Goal: Information Seeking & Learning: Check status

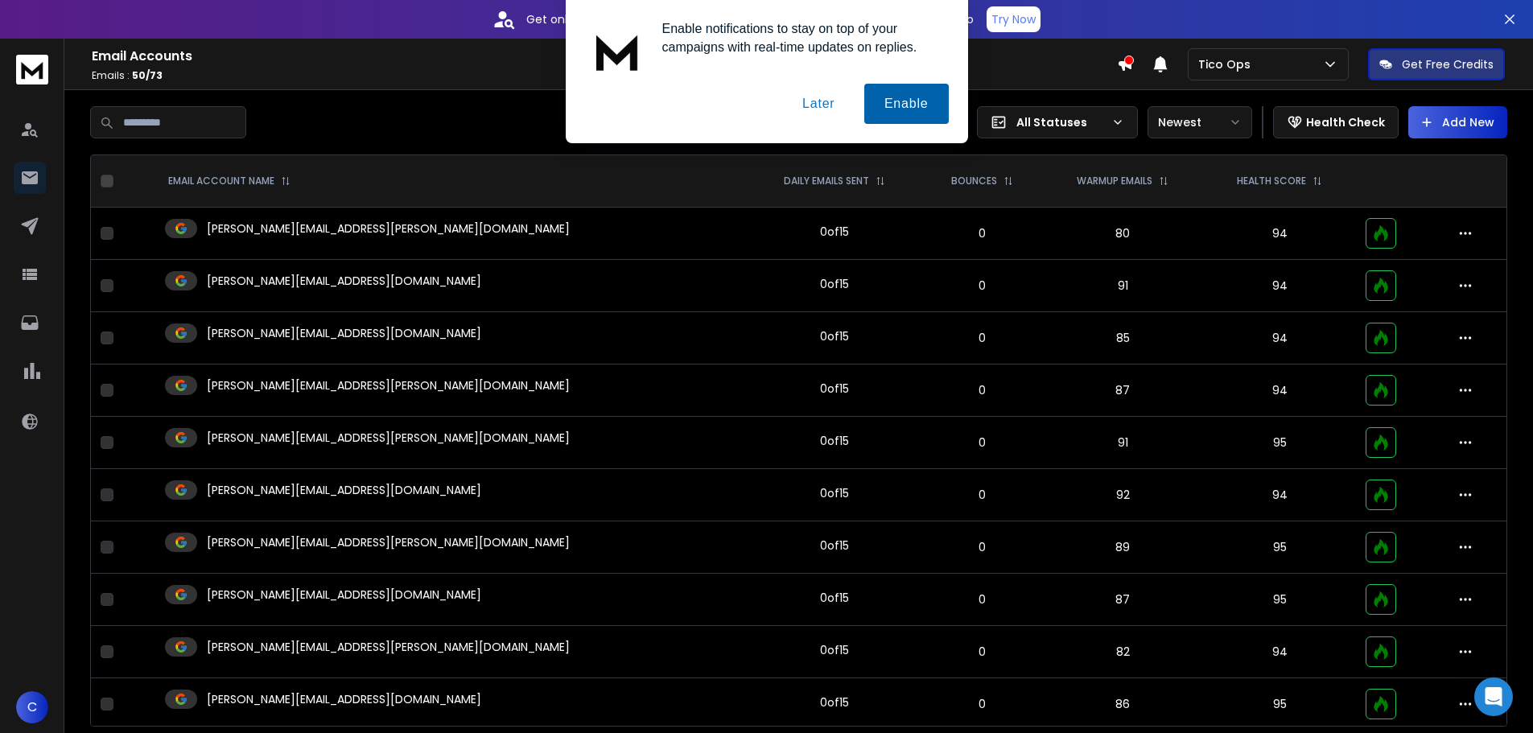
click at [901, 100] on button "Enable" at bounding box center [907, 104] width 85 height 40
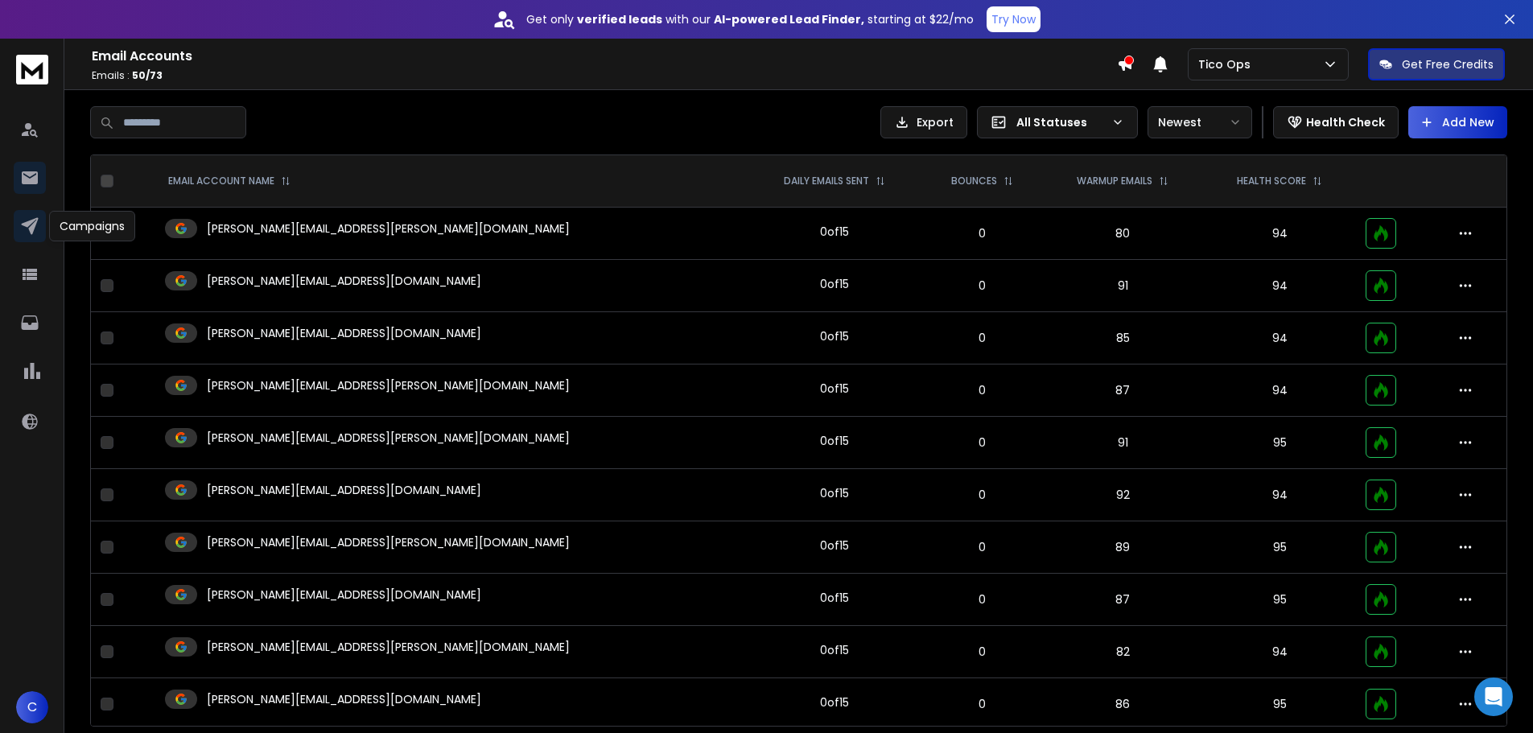
click at [27, 217] on icon at bounding box center [29, 226] width 19 height 19
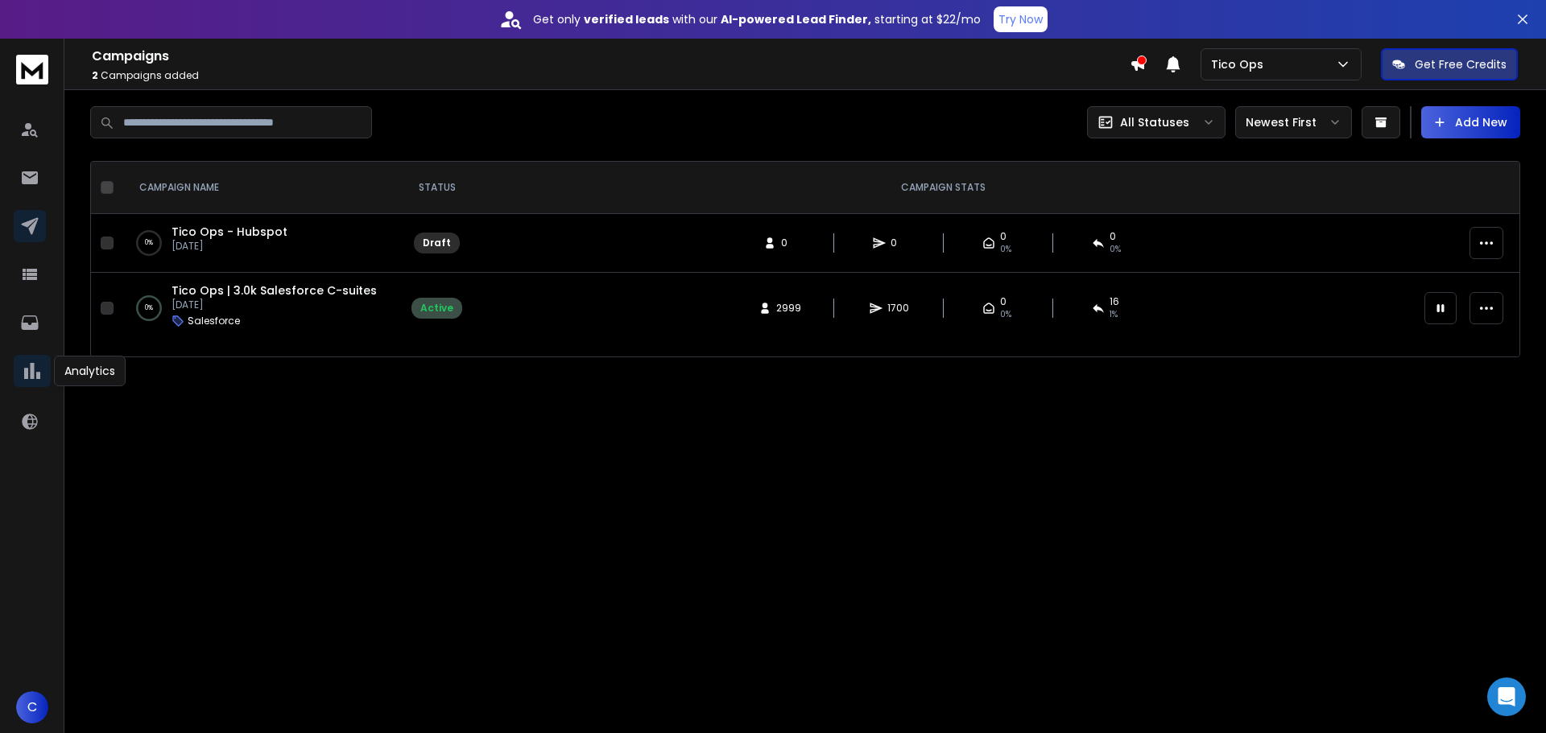
click at [28, 365] on icon at bounding box center [32, 371] width 24 height 24
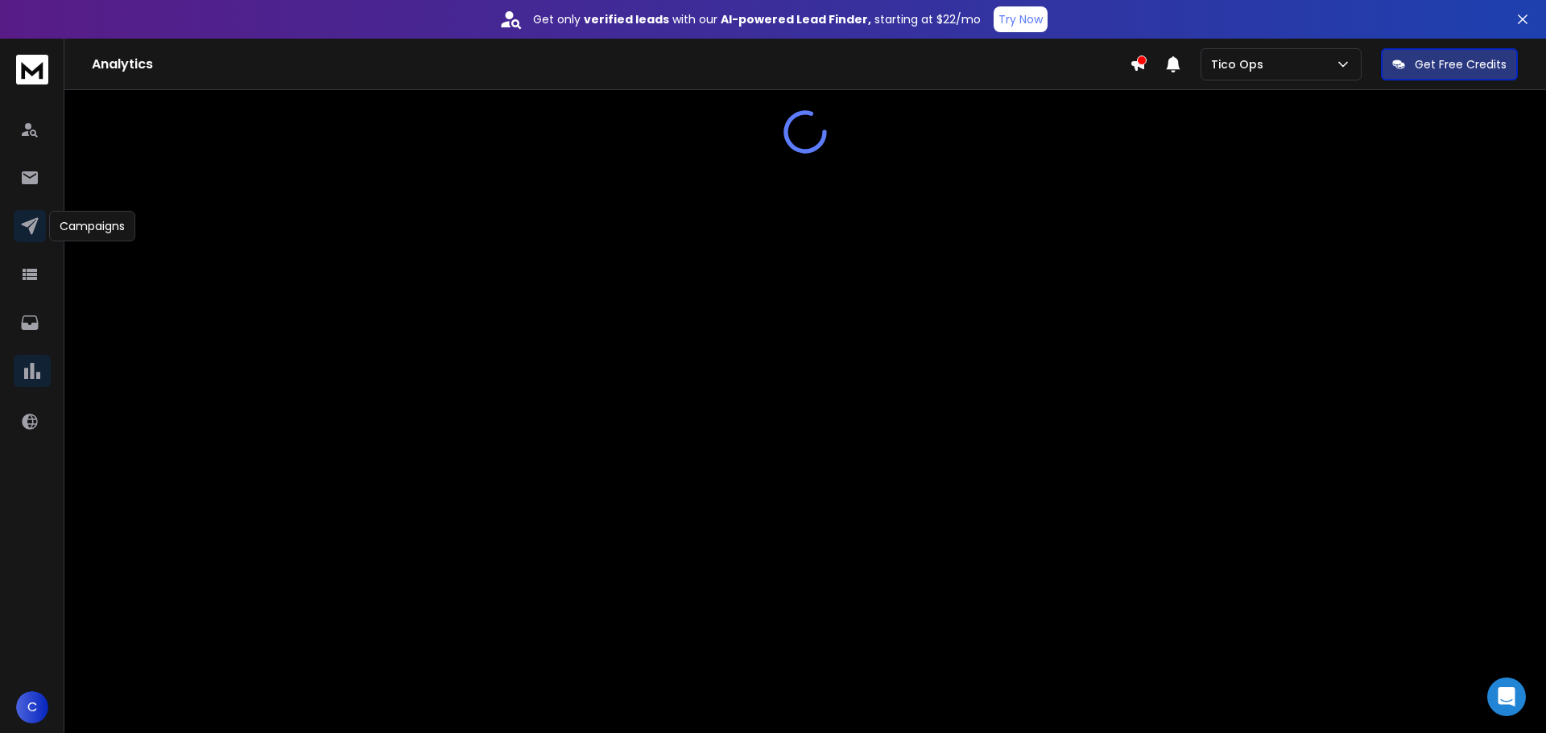
click at [35, 227] on icon at bounding box center [29, 226] width 19 height 19
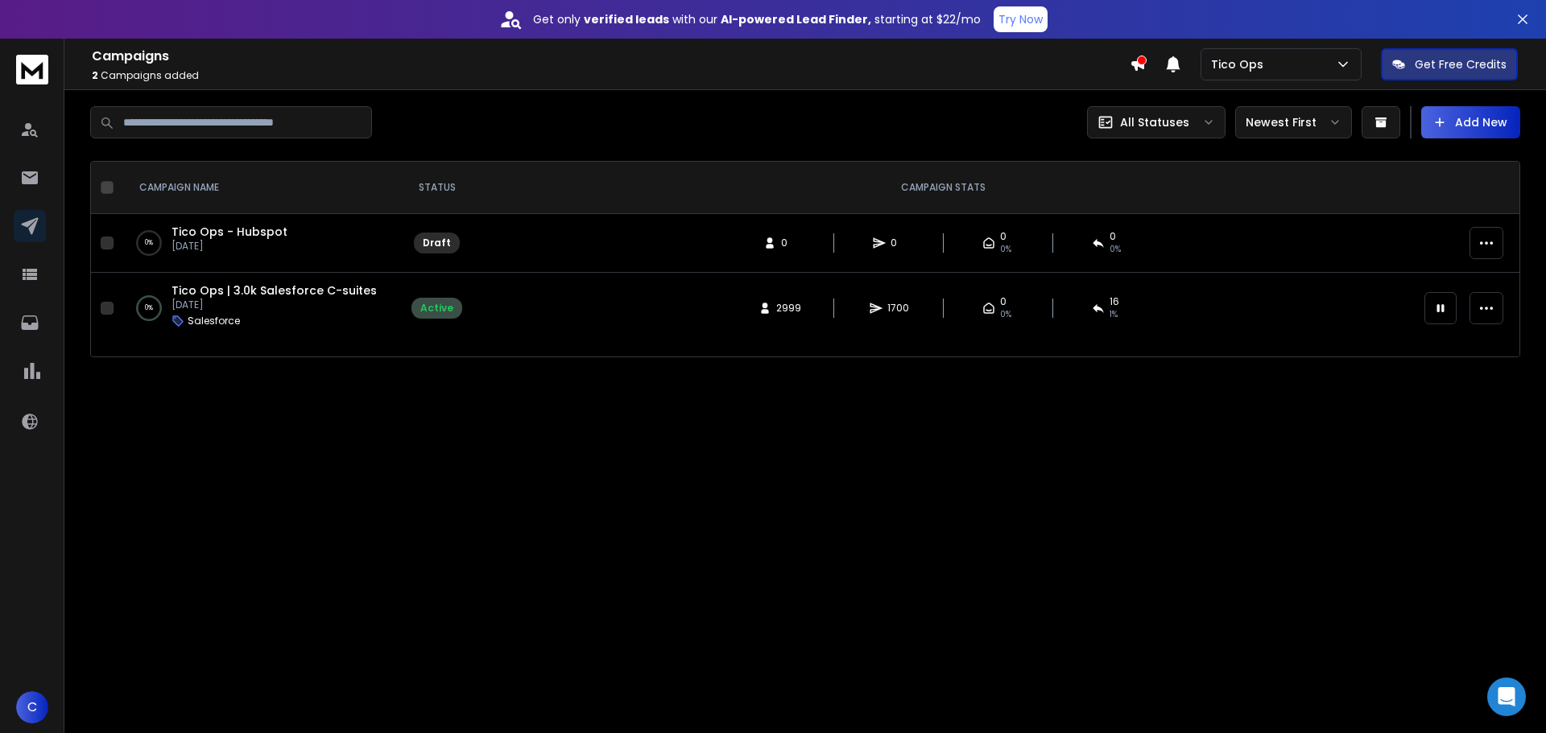
click at [310, 303] on p "[DATE]" at bounding box center [273, 305] width 205 height 13
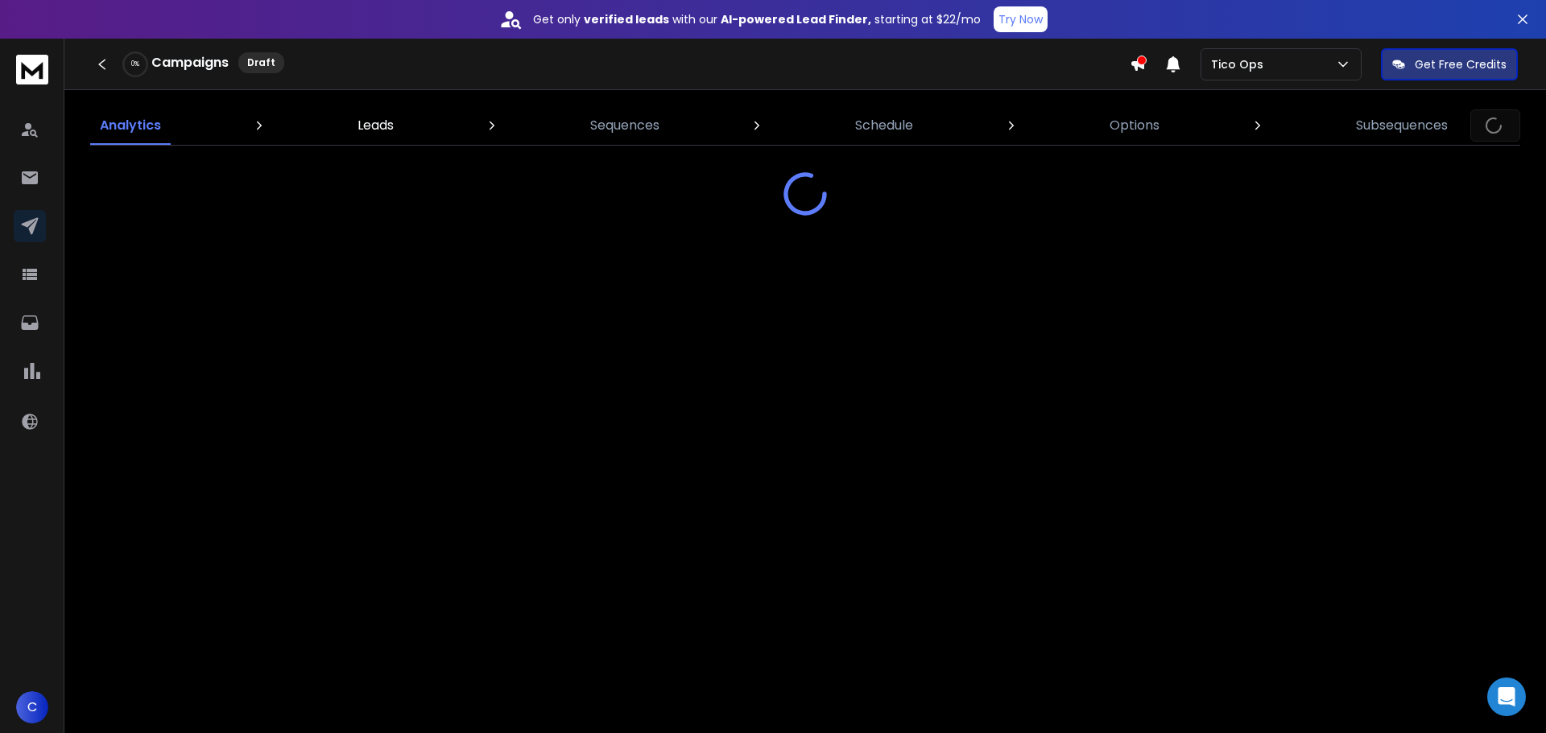
click at [348, 125] on link "Leads" at bounding box center [376, 125] width 56 height 39
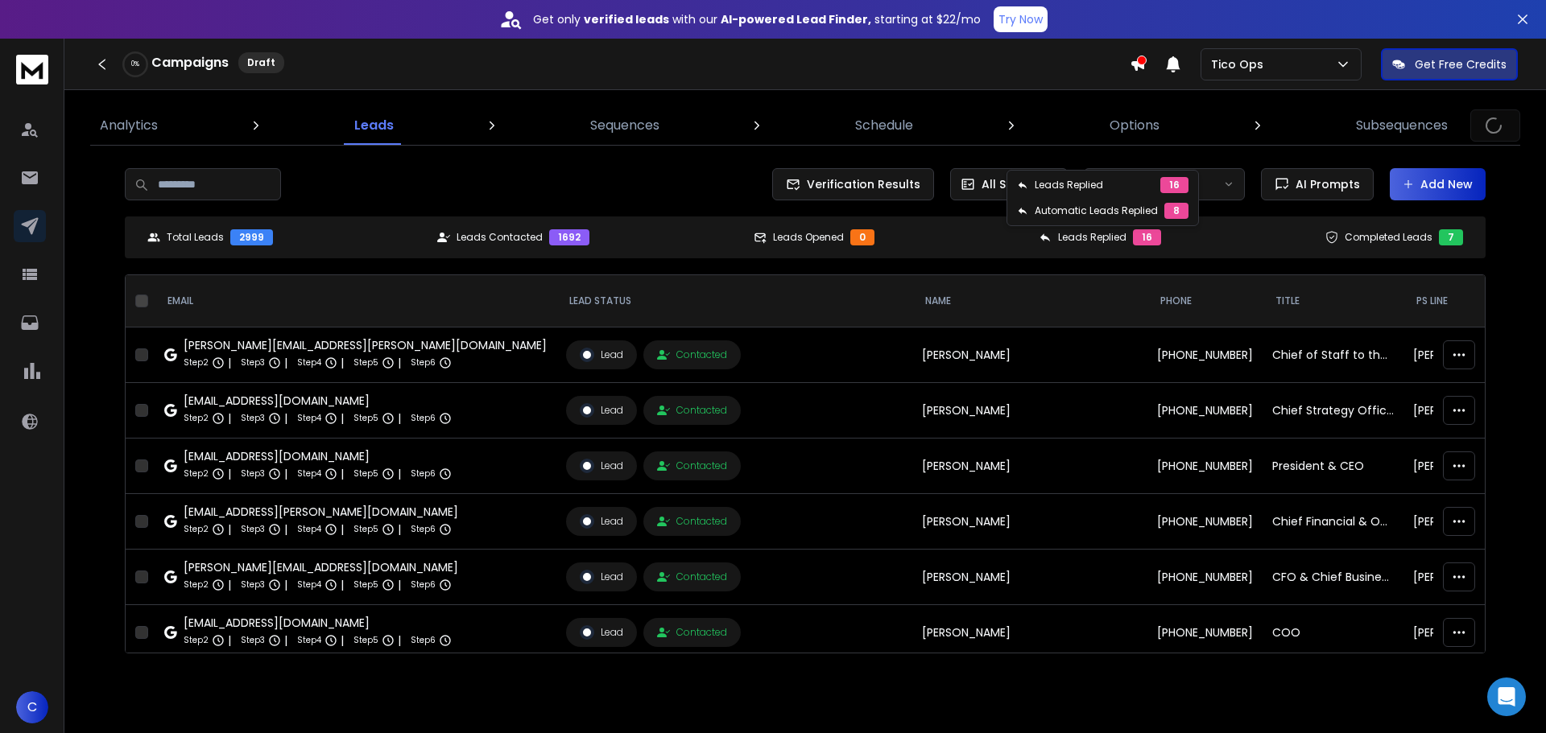
click at [1084, 234] on p "Leads Replied" at bounding box center [1092, 237] width 68 height 13
click at [1146, 235] on div "16" at bounding box center [1147, 237] width 28 height 16
click at [1099, 240] on p "Leads Replied" at bounding box center [1092, 237] width 68 height 13
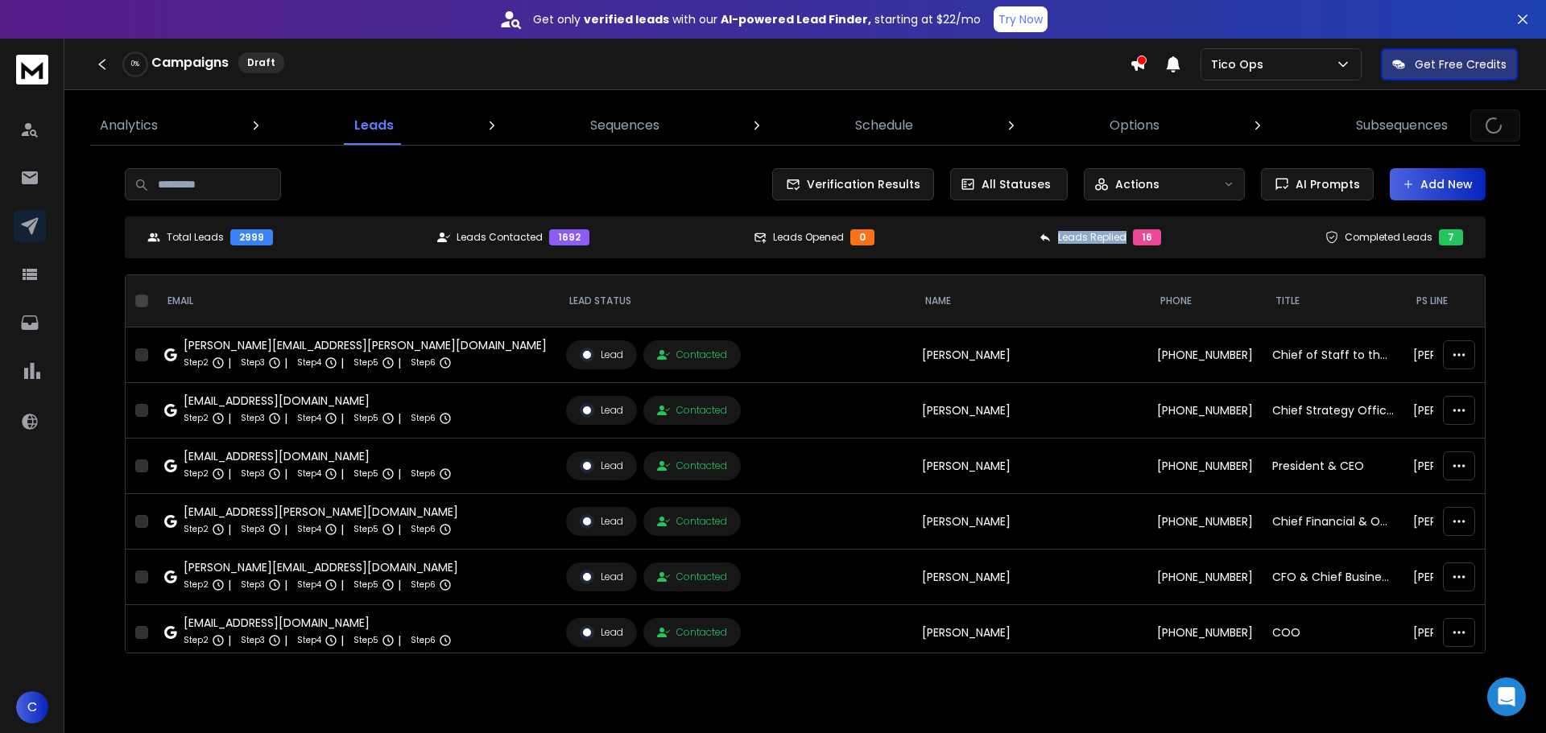
click at [1097, 240] on p "Leads Replied" at bounding box center [1092, 237] width 68 height 13
click at [1084, 238] on p "Leads Replied" at bounding box center [1092, 237] width 68 height 13
click at [1087, 239] on p "Leads Replied" at bounding box center [1092, 237] width 68 height 13
click at [1097, 259] on div "Verification Results All Statuses Actions AI Prompts Add New Total Leads 2999 L…" at bounding box center [805, 402] width 1360 height 469
click at [984, 185] on div "All Statuses" at bounding box center [1005, 184] width 90 height 16
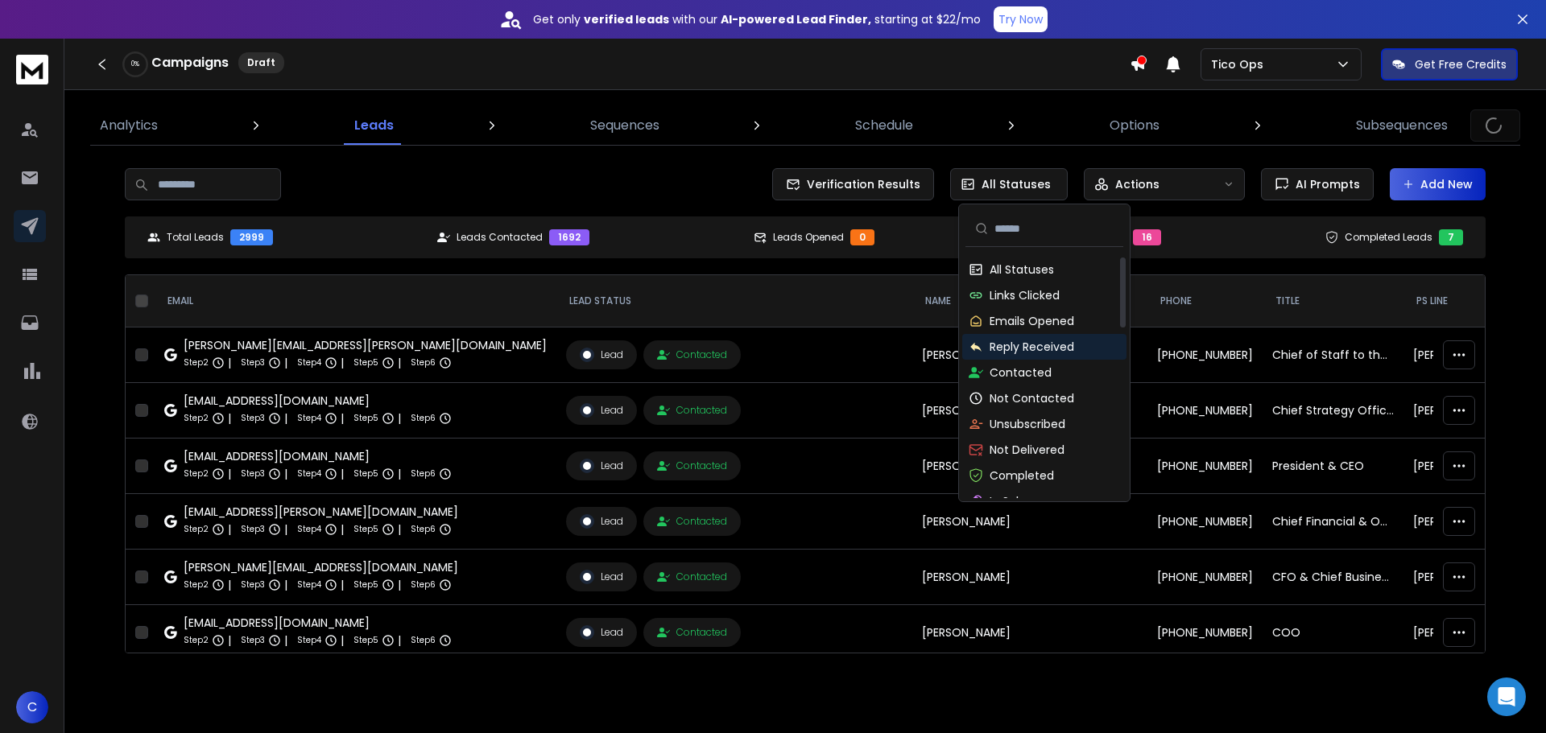
click at [1063, 347] on p "Reply Received" at bounding box center [1031, 347] width 85 height 16
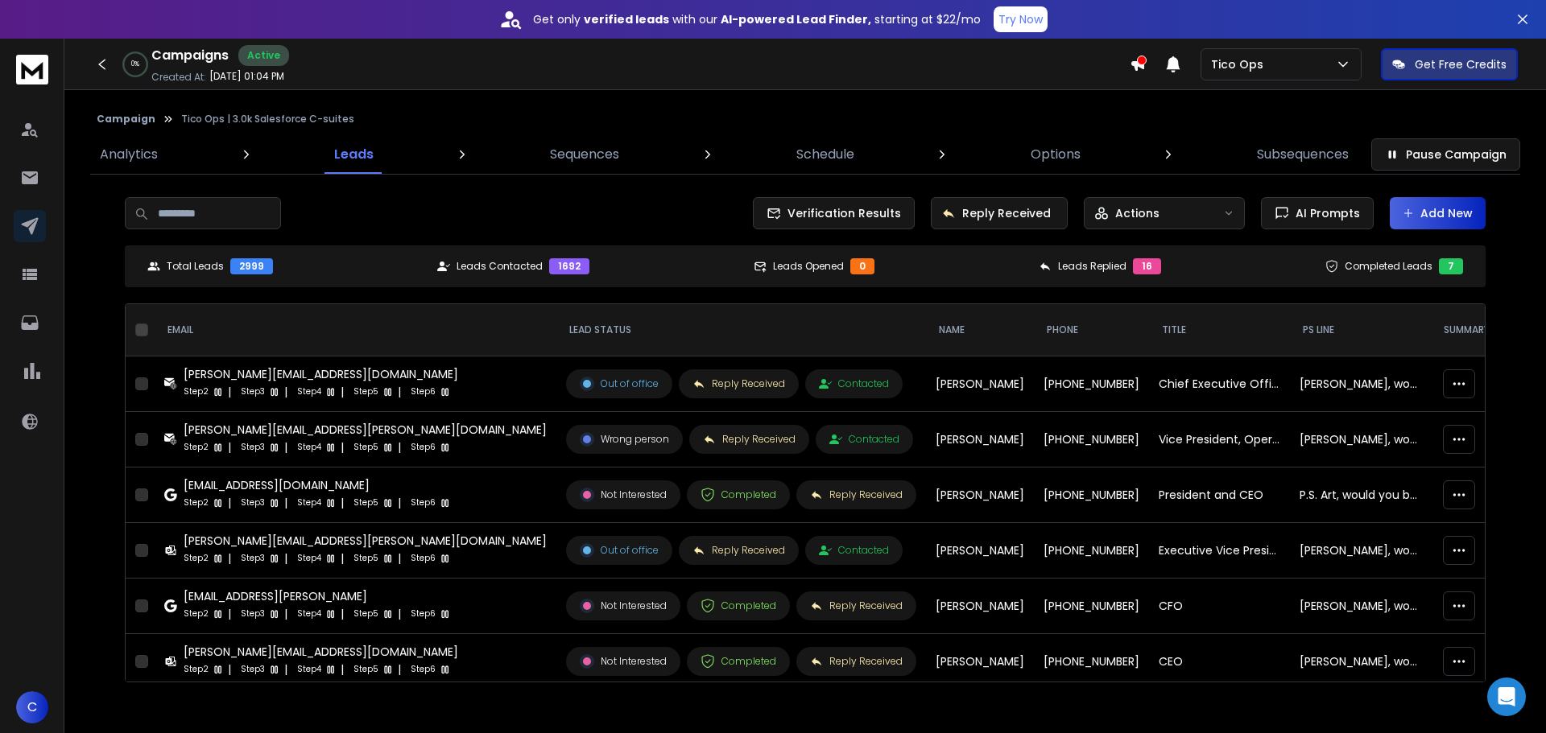
click at [556, 453] on td "Wrong person Reply Received Contacted" at bounding box center [740, 440] width 369 height 56
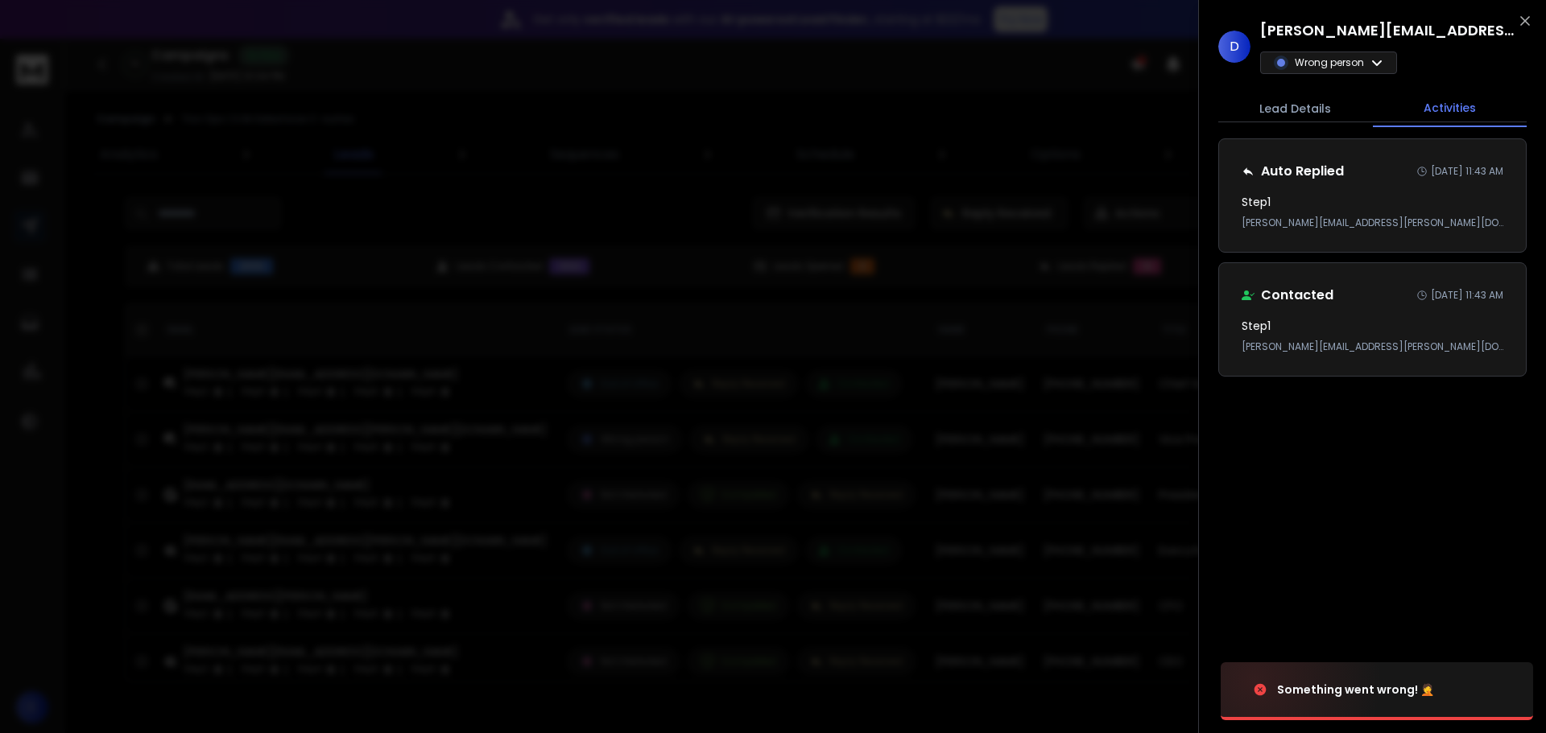
click at [1459, 112] on button "Activities" at bounding box center [1449, 108] width 155 height 37
click at [1333, 171] on div "Auto Replied" at bounding box center [1292, 171] width 102 height 19
click at [1240, 167] on div "Auto Replied Aug 07, 2025, 11:43 AM Step 1 chuck.babin@ticoopsapp.com" at bounding box center [1372, 195] width 308 height 114
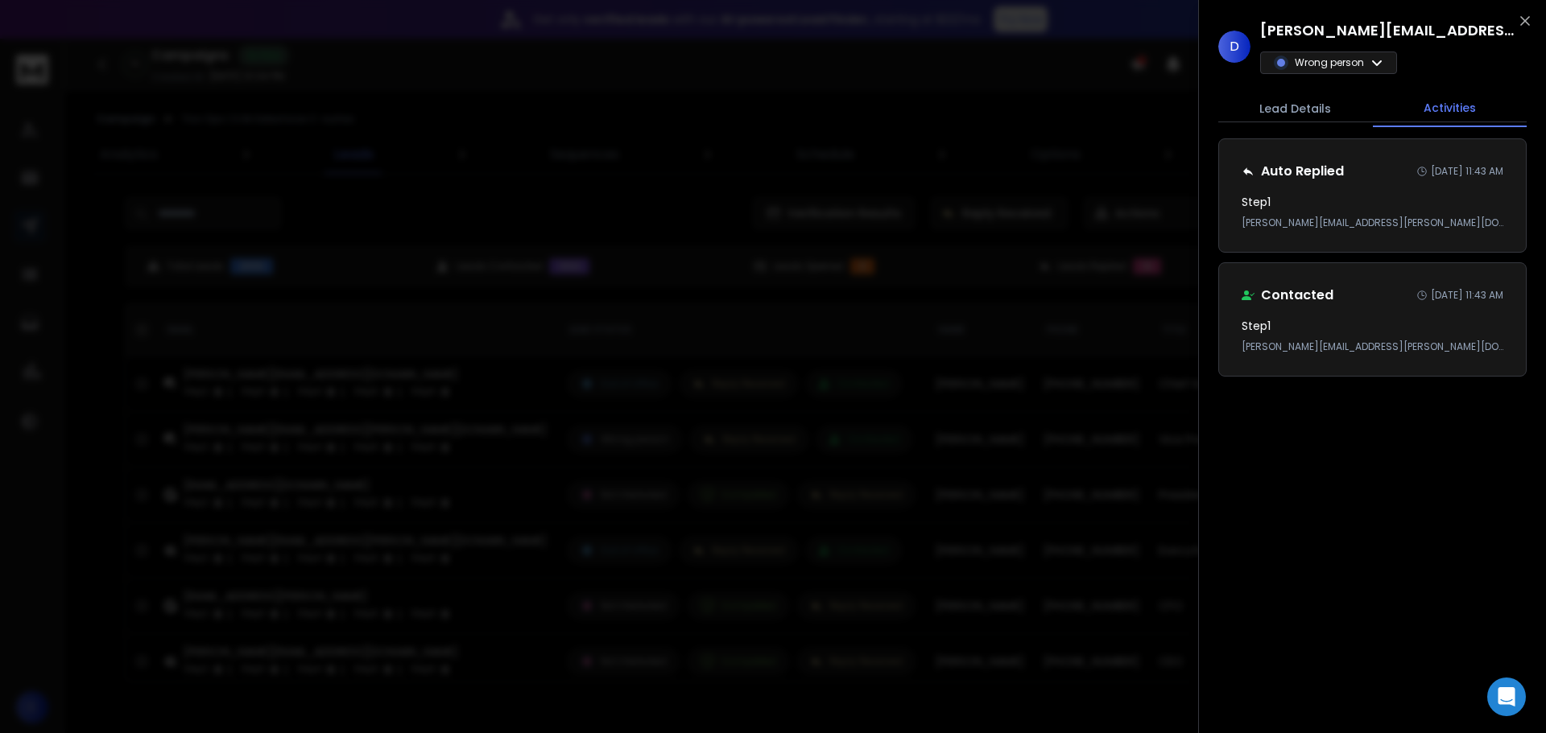
drag, startPoint x: 1428, startPoint y: 175, endPoint x: 1438, endPoint y: 221, distance: 47.8
click at [1426, 180] on div "Auto Replied Aug 07, 2025, 11:43 AM" at bounding box center [1372, 175] width 262 height 26
drag, startPoint x: 1458, startPoint y: 228, endPoint x: 1438, endPoint y: 227, distance: 20.1
click at [1441, 226] on p "chuck.babin@ticoopsapp.com" at bounding box center [1372, 223] width 262 height 13
click at [1373, 222] on p "chuck.babin@ticoopsapp.com" at bounding box center [1372, 223] width 262 height 13
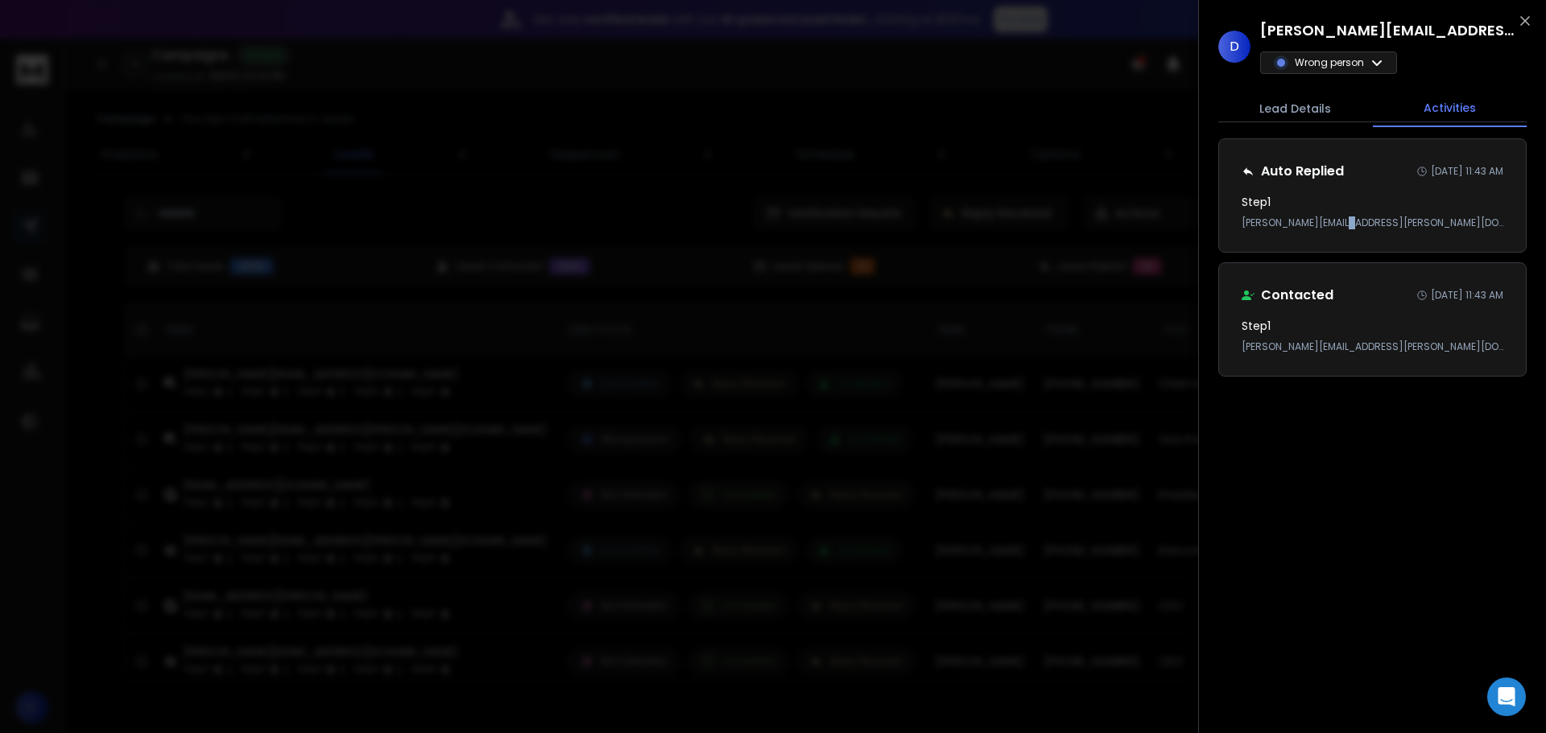
drag, startPoint x: 1346, startPoint y: 228, endPoint x: 1335, endPoint y: 223, distance: 12.3
click at [1340, 226] on p "chuck.babin@ticoopsapp.com" at bounding box center [1372, 223] width 262 height 13
drag, startPoint x: 1298, startPoint y: 232, endPoint x: 1313, endPoint y: 217, distance: 21.6
click at [1319, 234] on div "Auto Replied Aug 07, 2025, 11:43 AM Step 1 chuck.babin@ticoopsapp.com" at bounding box center [1372, 195] width 308 height 114
drag, startPoint x: 1305, startPoint y: 210, endPoint x: 1309, endPoint y: 181, distance: 29.3
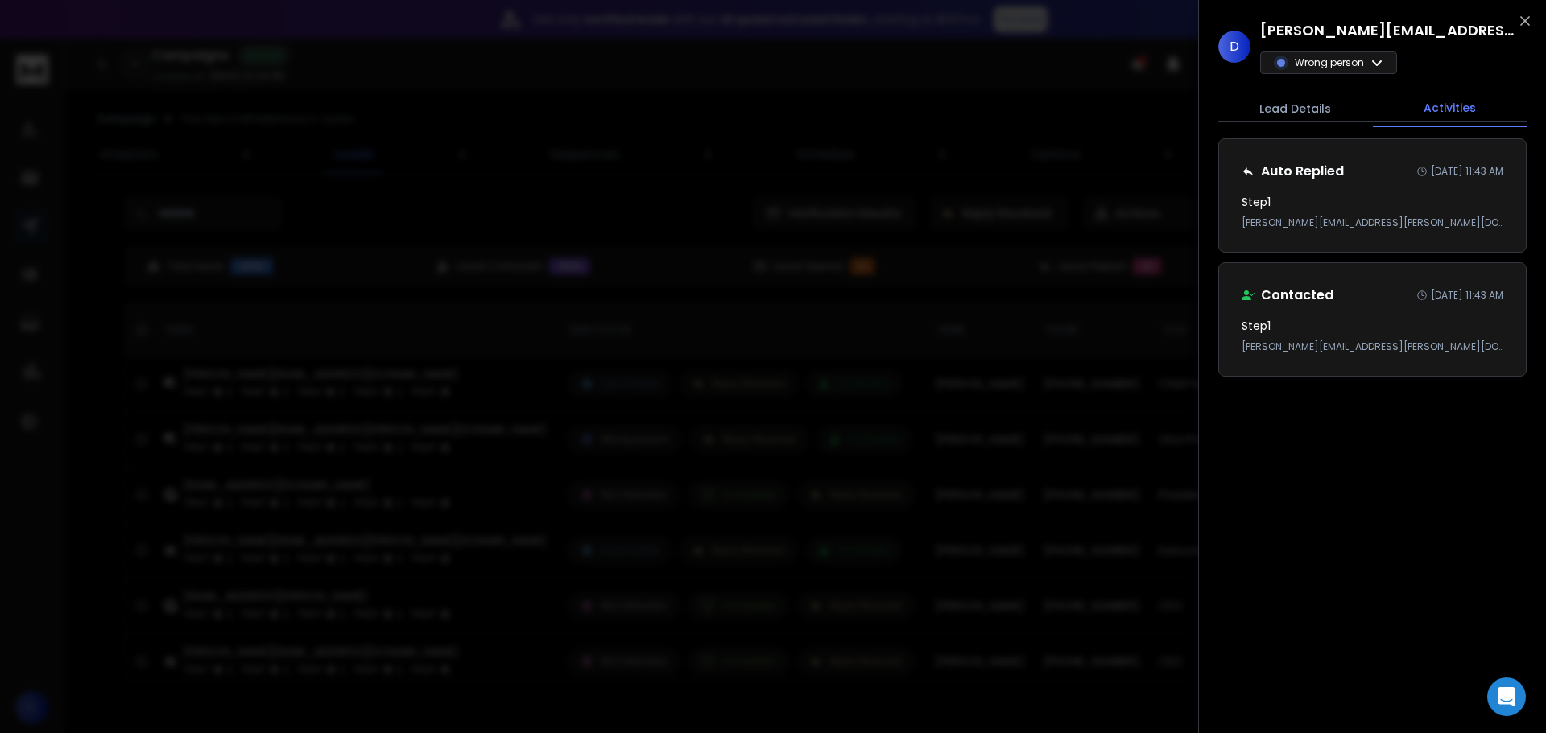
click at [1303, 193] on div "Auto Replied Aug 07, 2025, 11:43 AM Step 1 chuck.babin@ticoopsapp.com" at bounding box center [1372, 196] width 262 height 68
drag, startPoint x: 1309, startPoint y: 181, endPoint x: 1371, endPoint y: 171, distance: 62.9
click at [1333, 191] on div "Auto Replied Aug 07, 2025, 11:43 AM Step 1 chuck.babin@ticoopsapp.com" at bounding box center [1372, 196] width 262 height 68
click at [1527, 21] on icon "button" at bounding box center [1525, 21] width 16 height 16
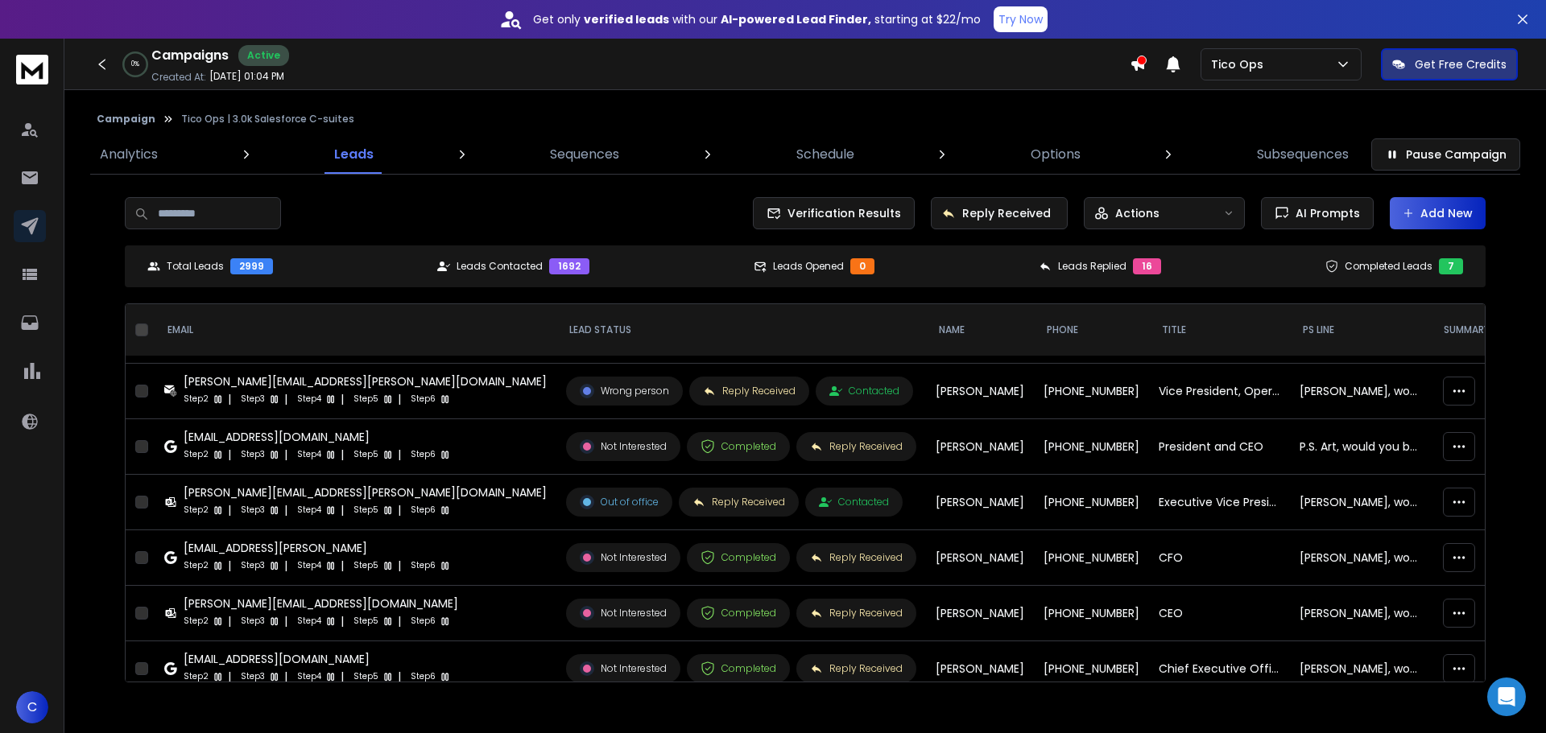
scroll to position [161, 0]
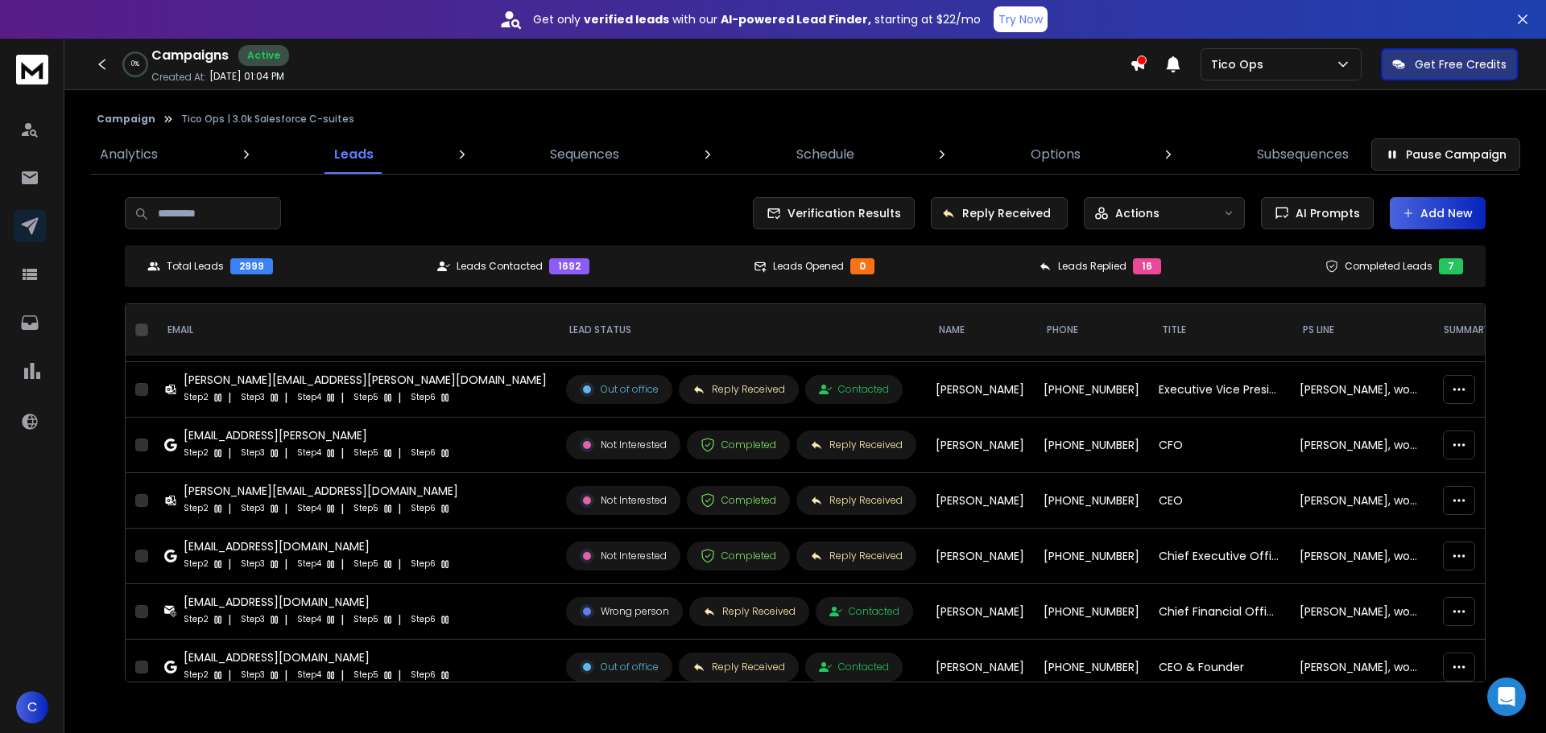
click at [580, 341] on div "Not Interested" at bounding box center [623, 334] width 87 height 14
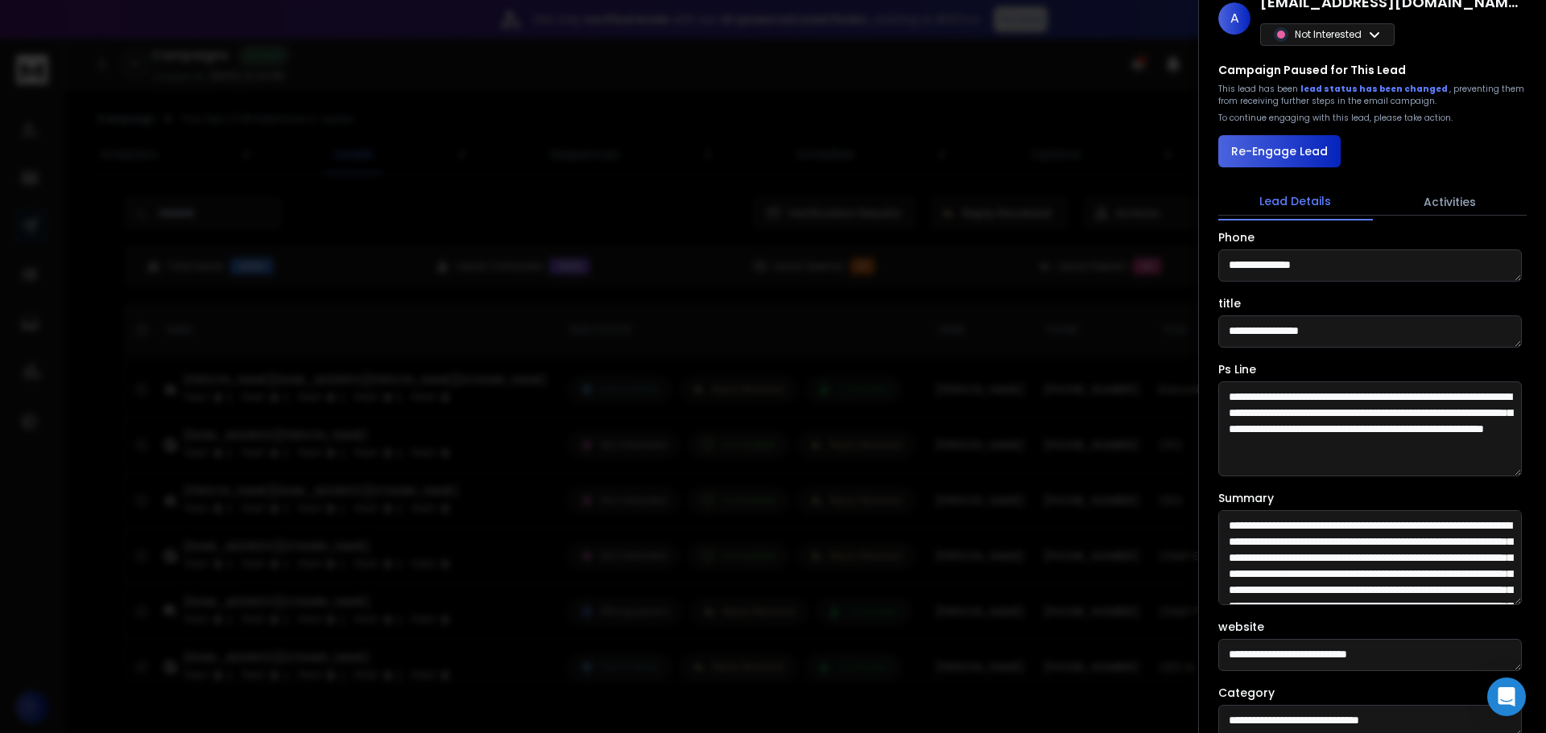
scroll to position [0, 0]
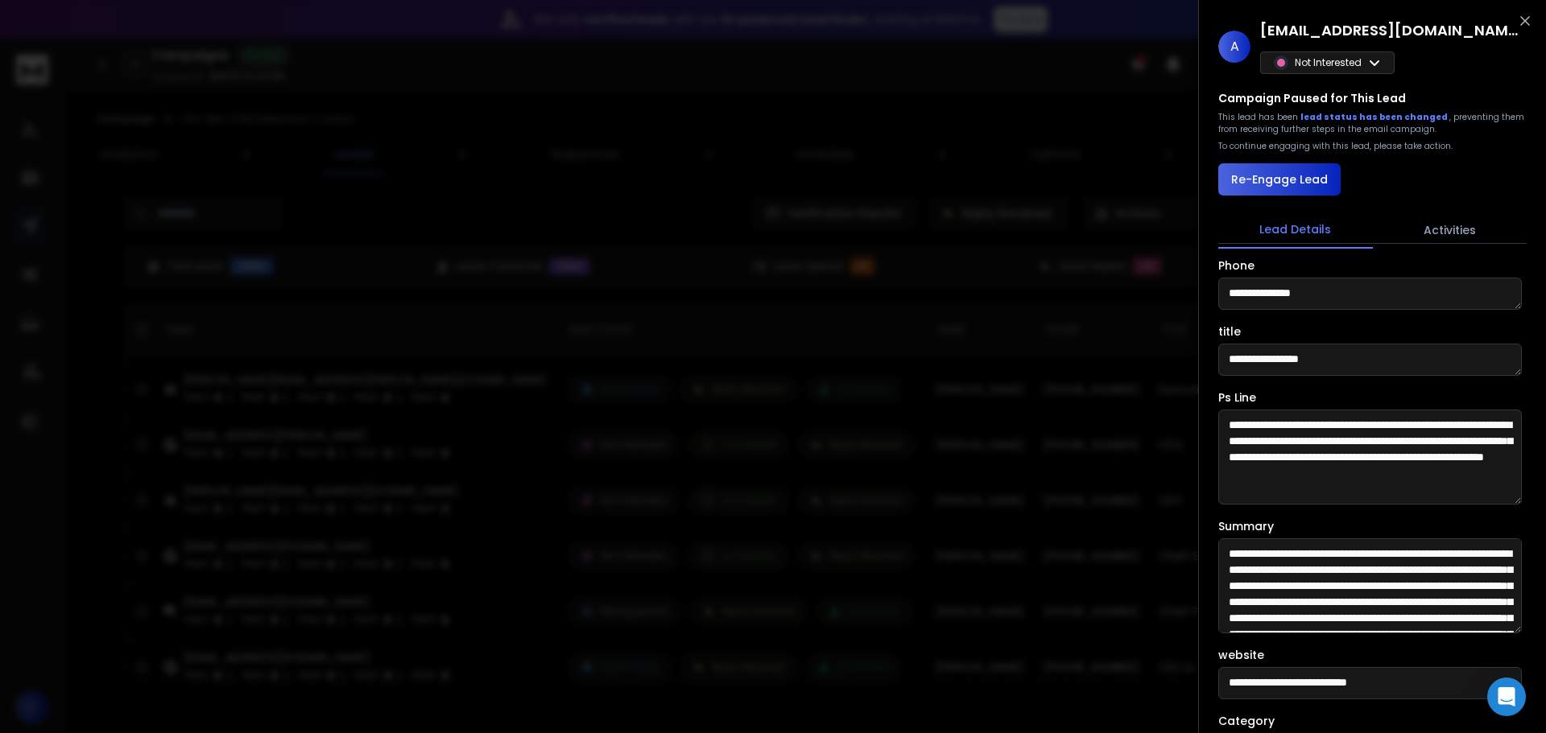
click at [1471, 227] on button "Activities" at bounding box center [1449, 230] width 155 height 35
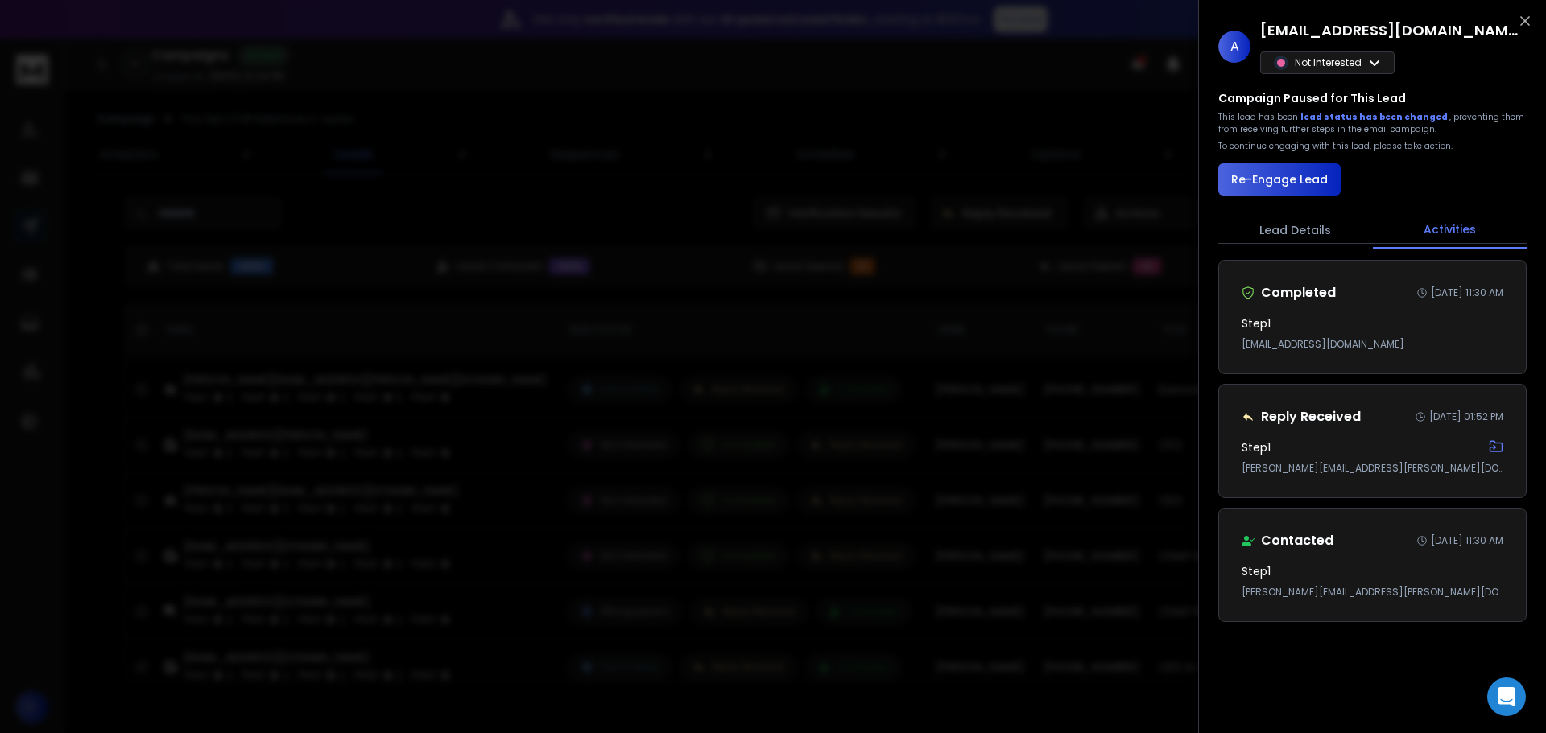
click at [1497, 444] on icon at bounding box center [1496, 446] width 12 height 10
click at [1082, 97] on div at bounding box center [773, 366] width 1546 height 733
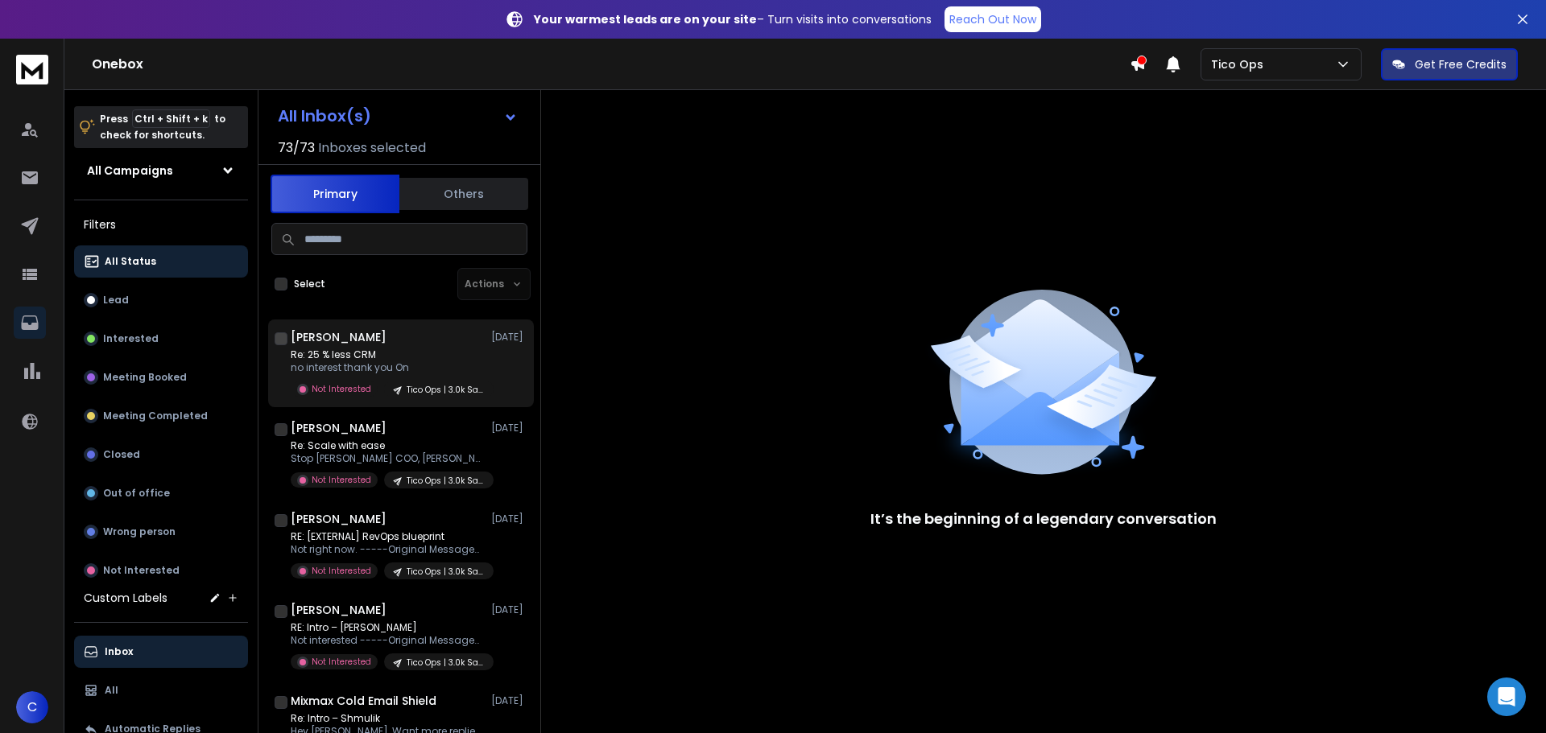
click at [404, 356] on p "Re: 25 % less CRM" at bounding box center [387, 355] width 193 height 13
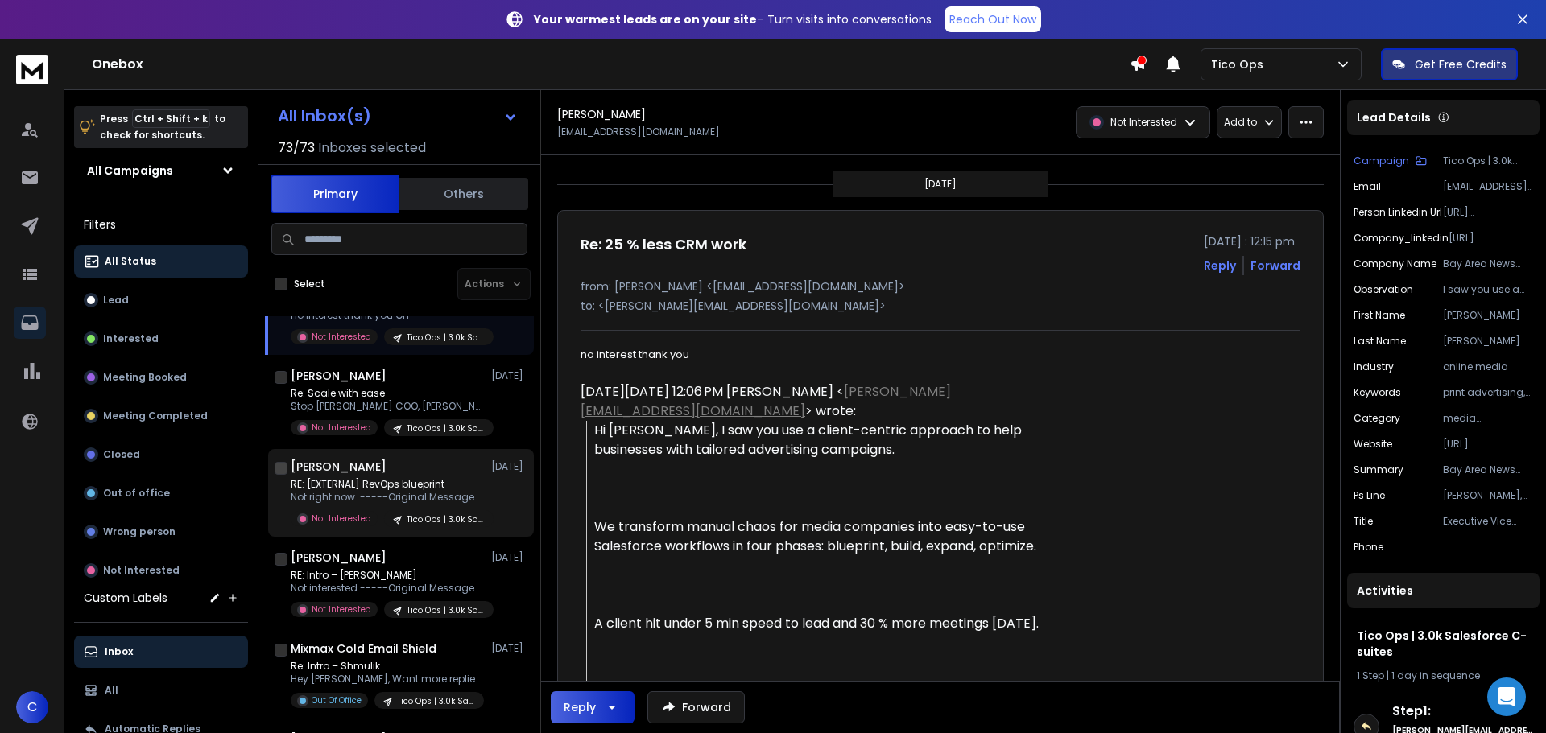
scroll to position [80, 0]
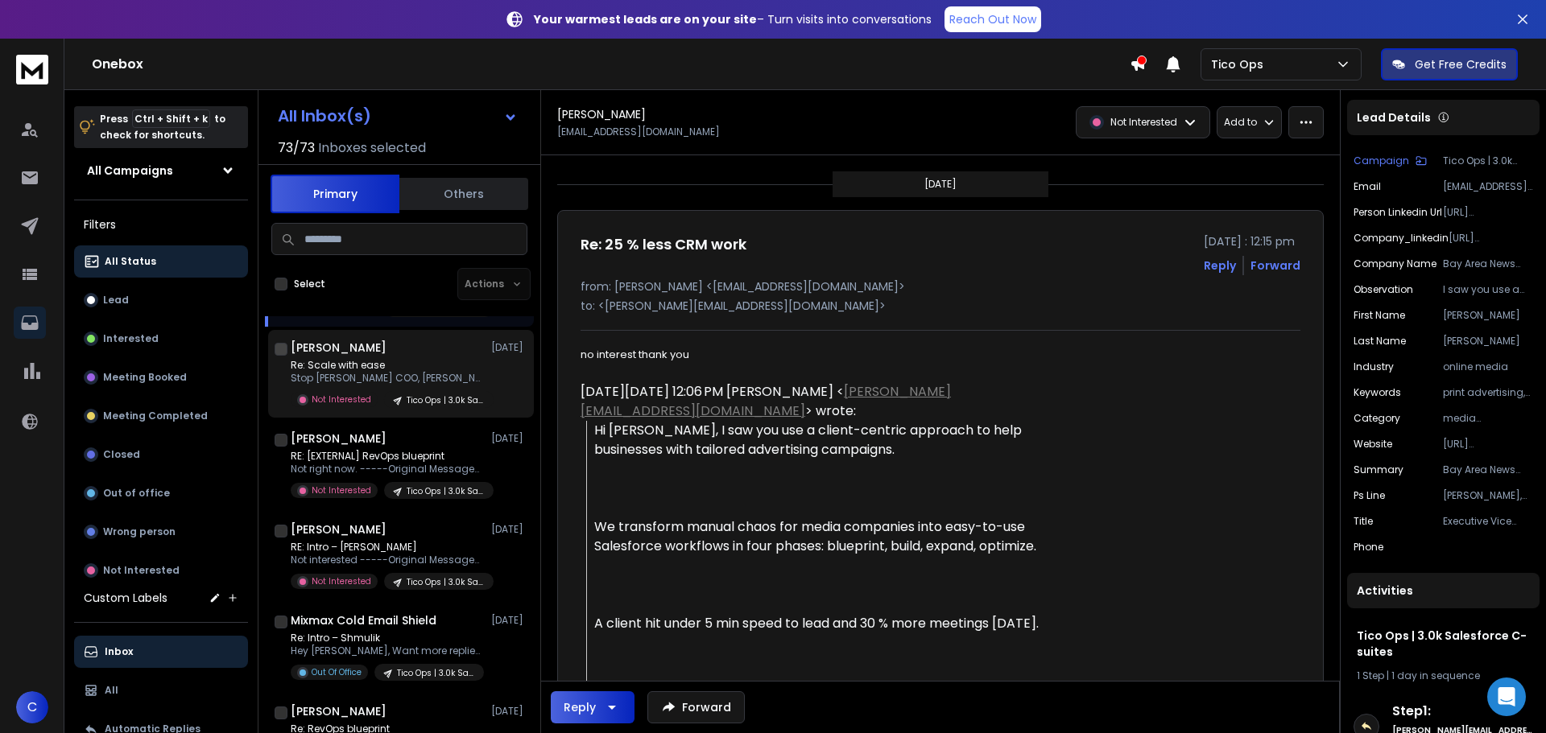
click at [405, 361] on p "Re: Scale with ease" at bounding box center [387, 365] width 193 height 13
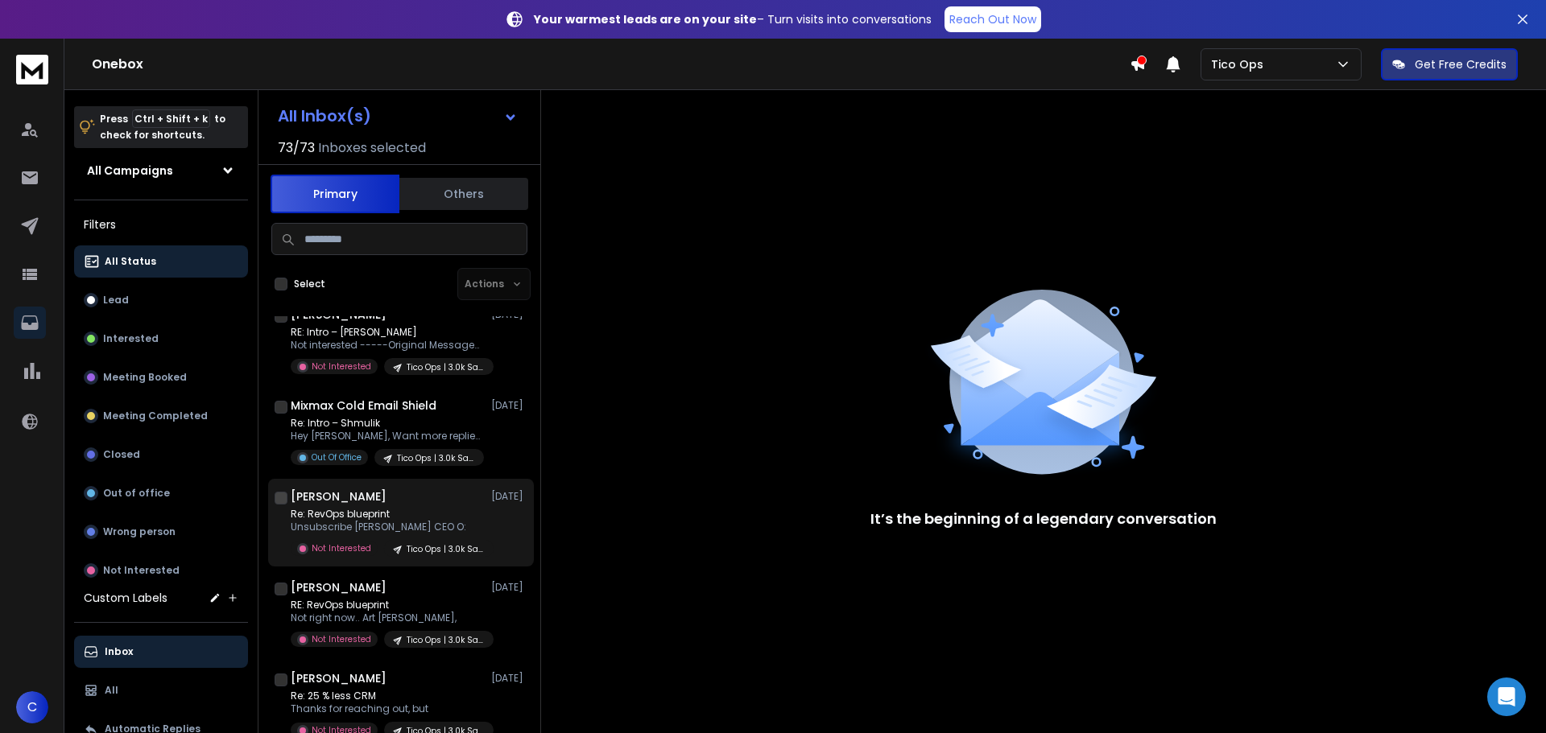
scroll to position [322, 0]
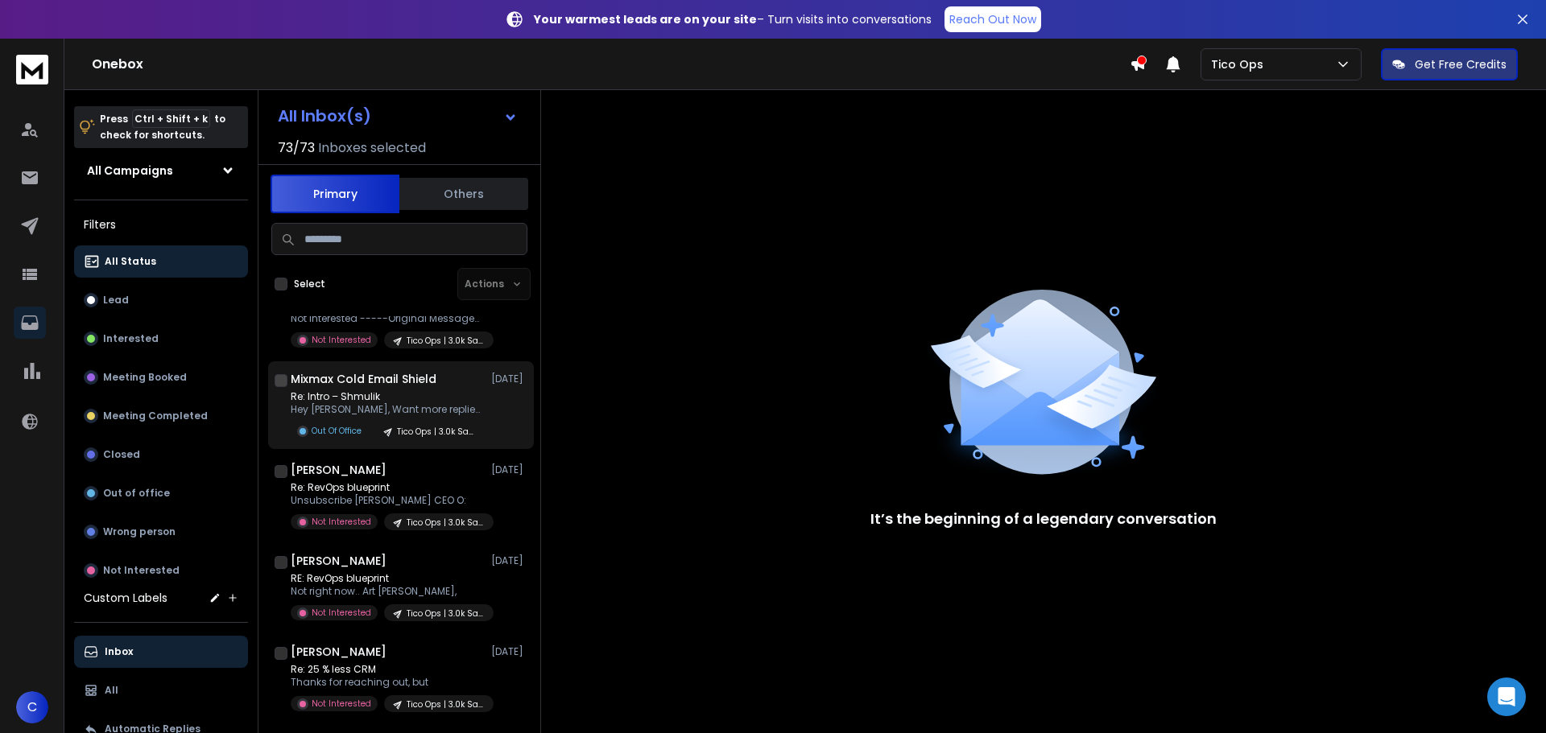
click at [418, 404] on p "Hey [PERSON_NAME], Want more replies to" at bounding box center [387, 409] width 193 height 13
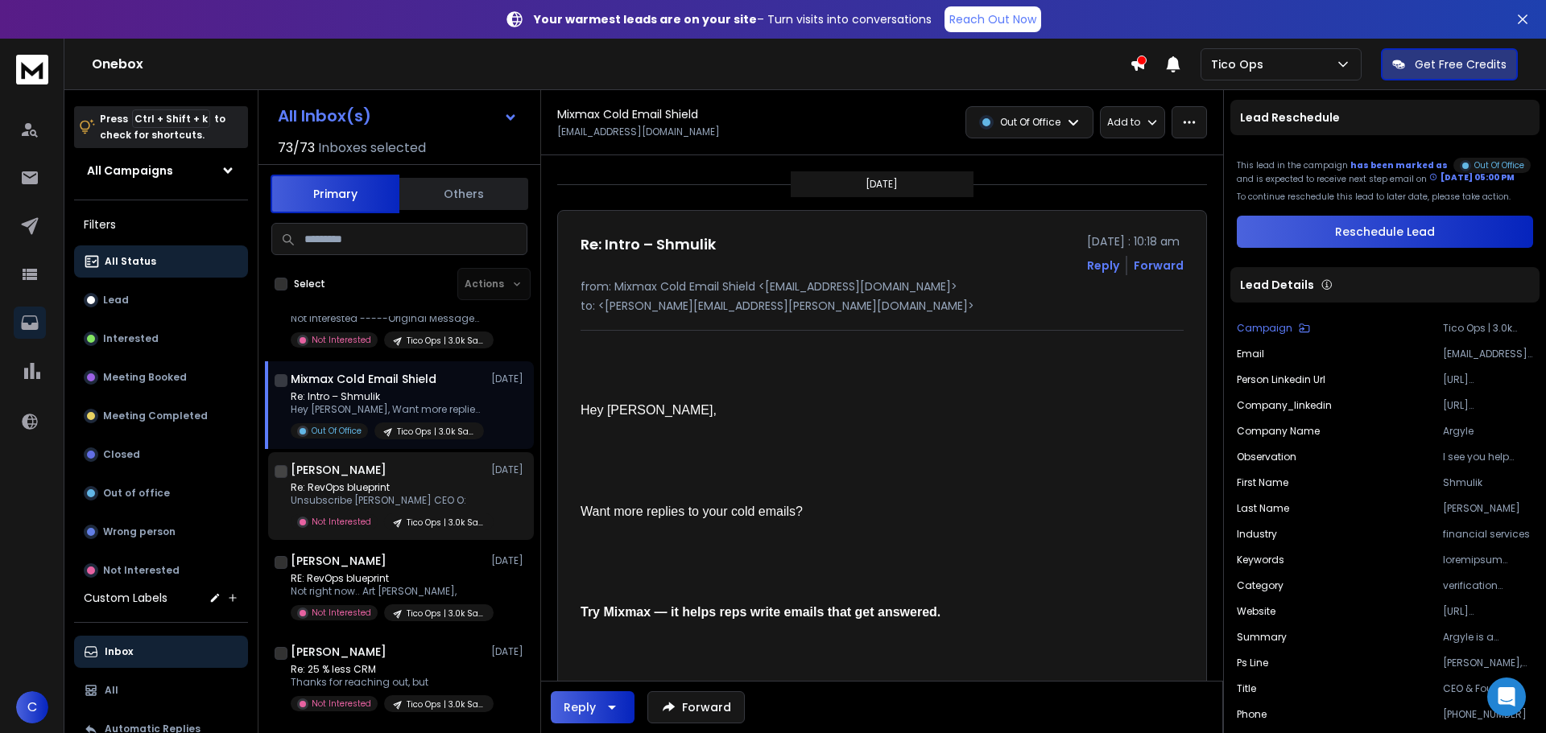
scroll to position [356, 0]
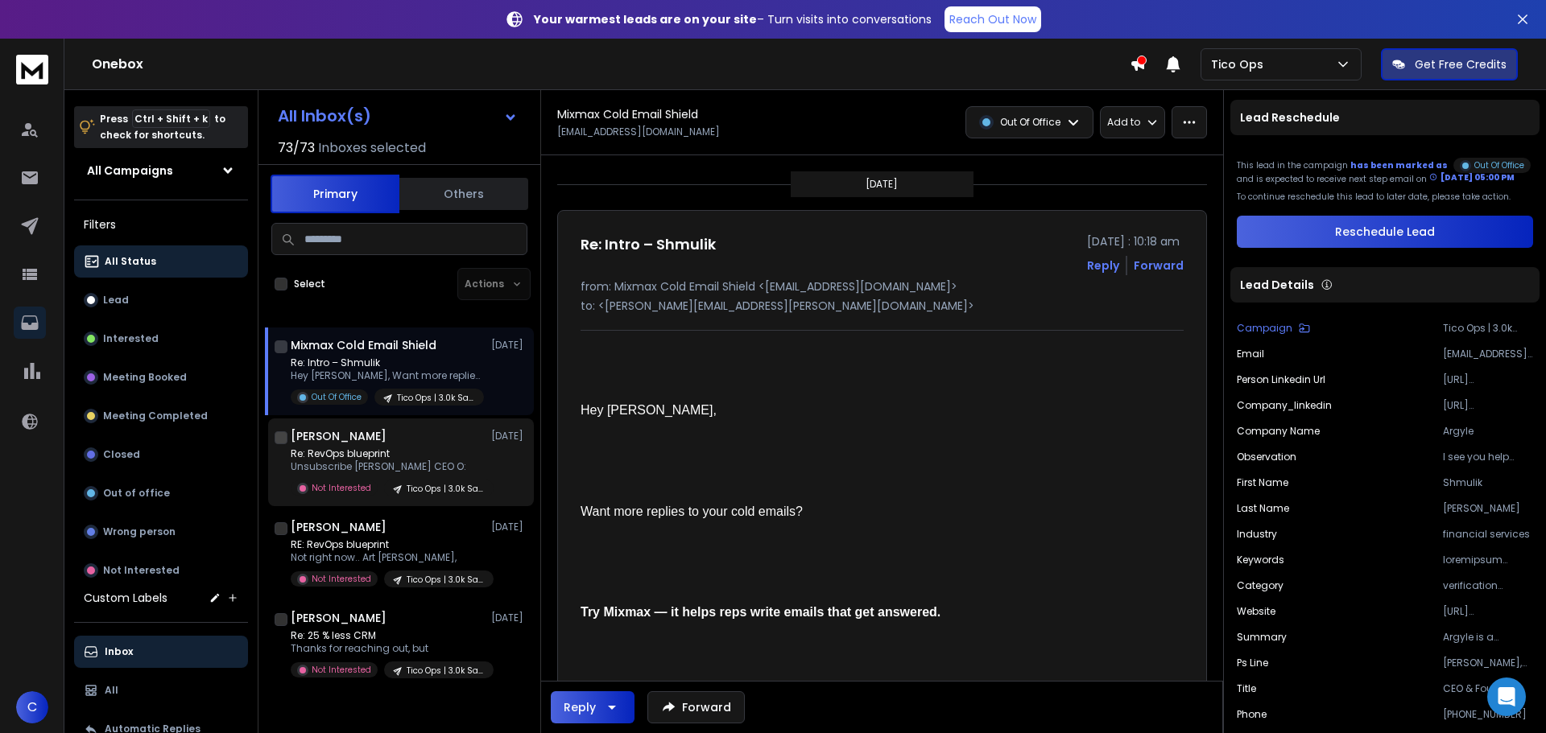
click at [411, 454] on p "Re: RevOps blueprint" at bounding box center [387, 454] width 193 height 13
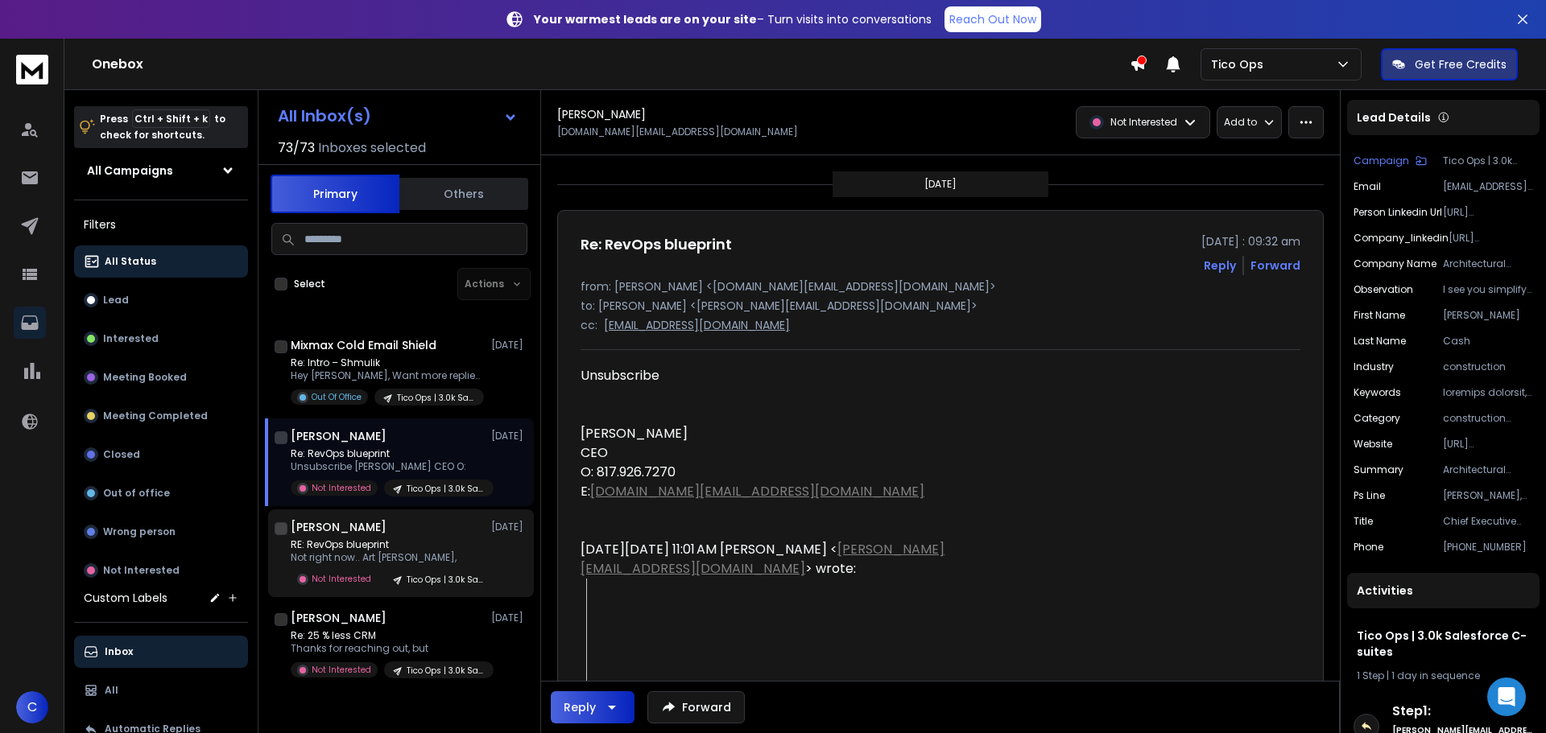
click at [419, 562] on p "Not right now.. Art [PERSON_NAME]," at bounding box center [387, 557] width 193 height 13
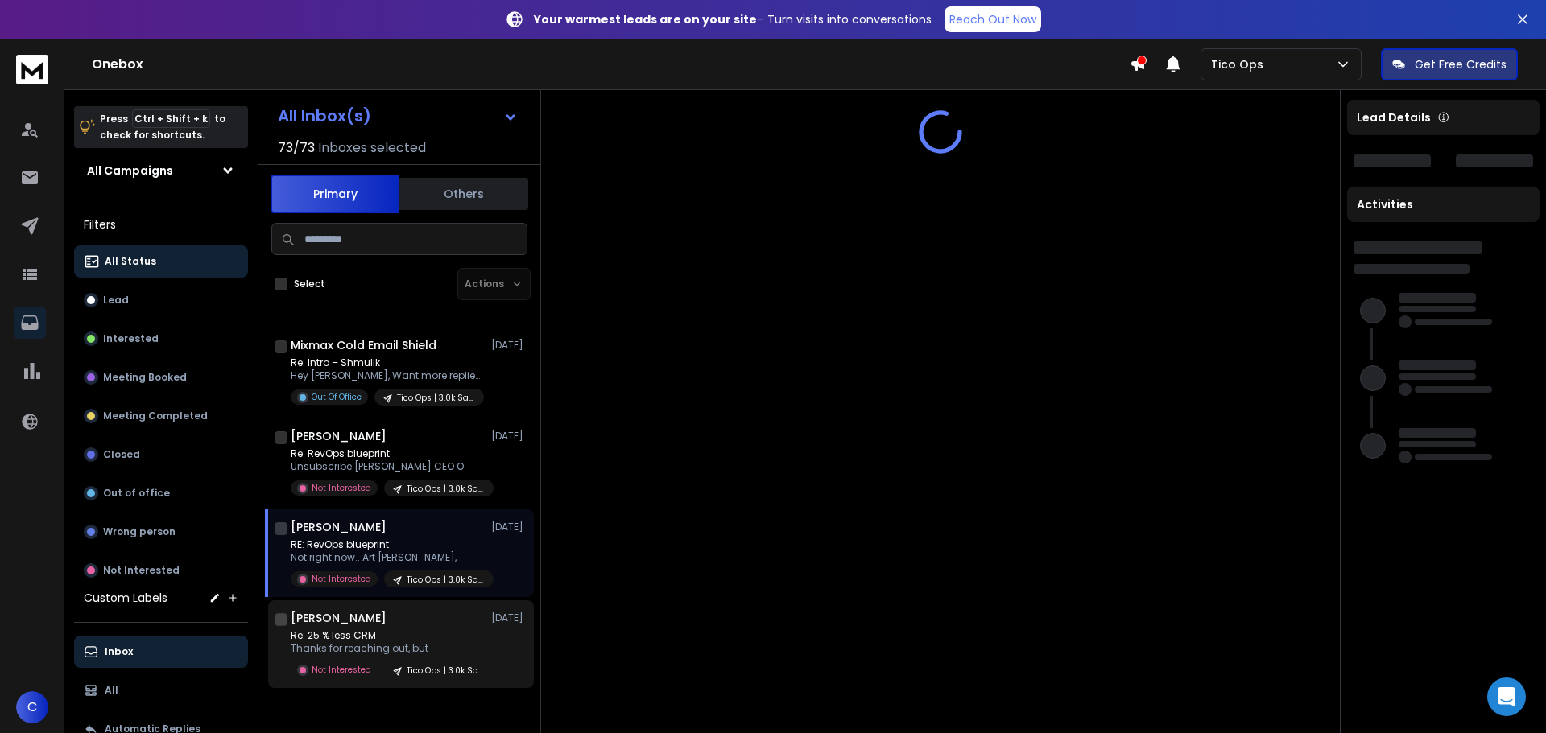
click at [413, 637] on p "Re: 25 % less CRM" at bounding box center [387, 635] width 193 height 13
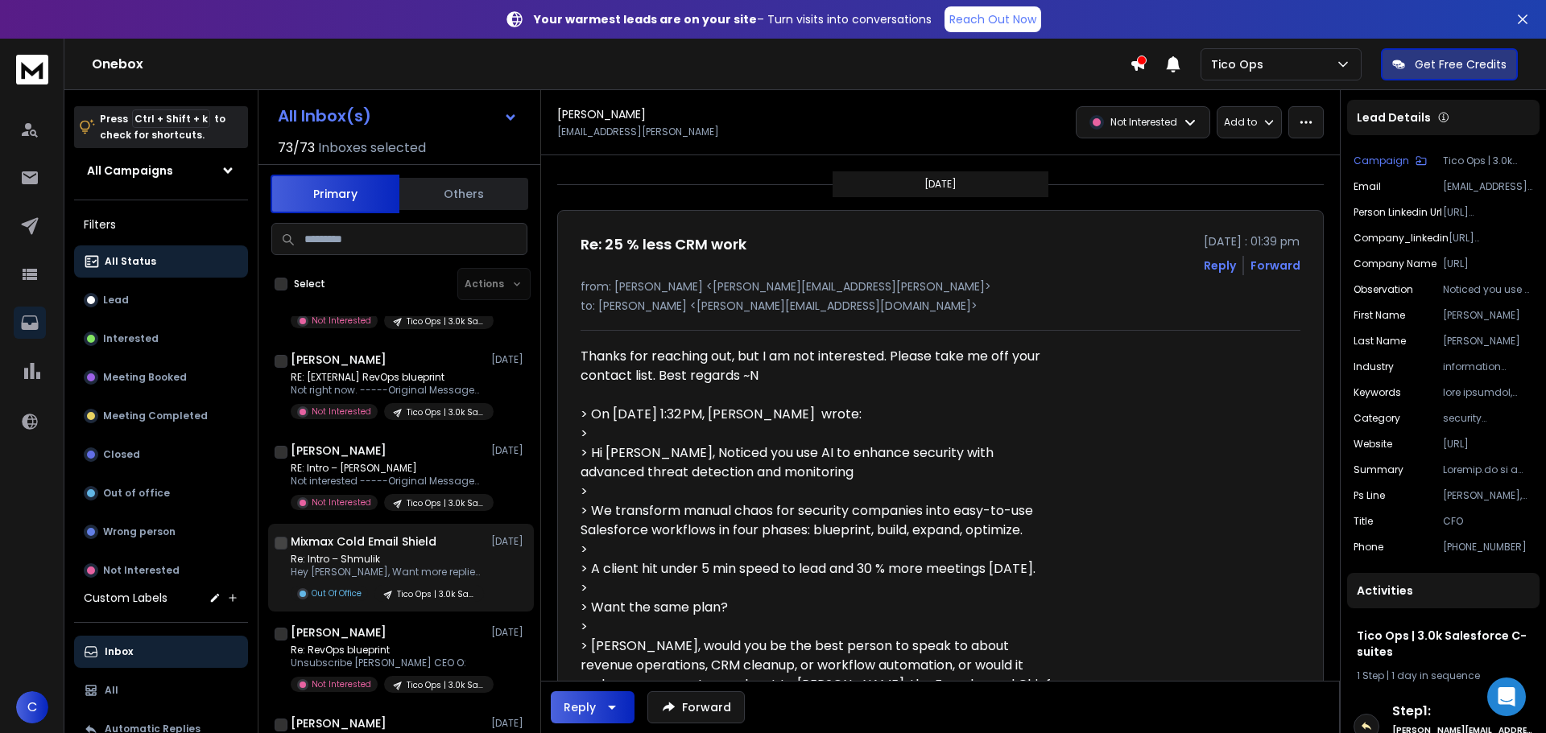
scroll to position [0, 0]
